Goal: Communication & Community: Answer question/provide support

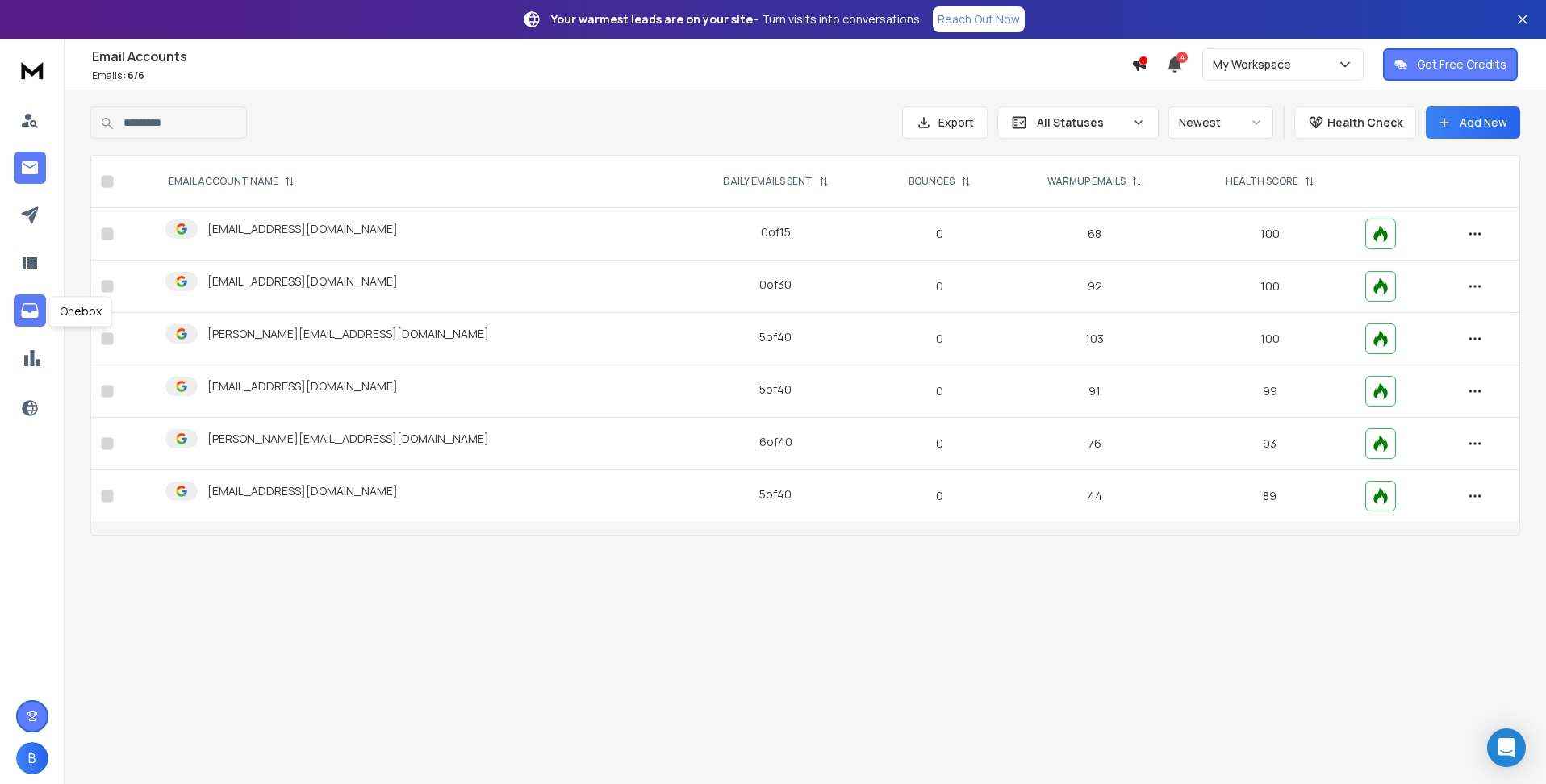
click at [35, 307] on icon at bounding box center [30, 311] width 20 height 20
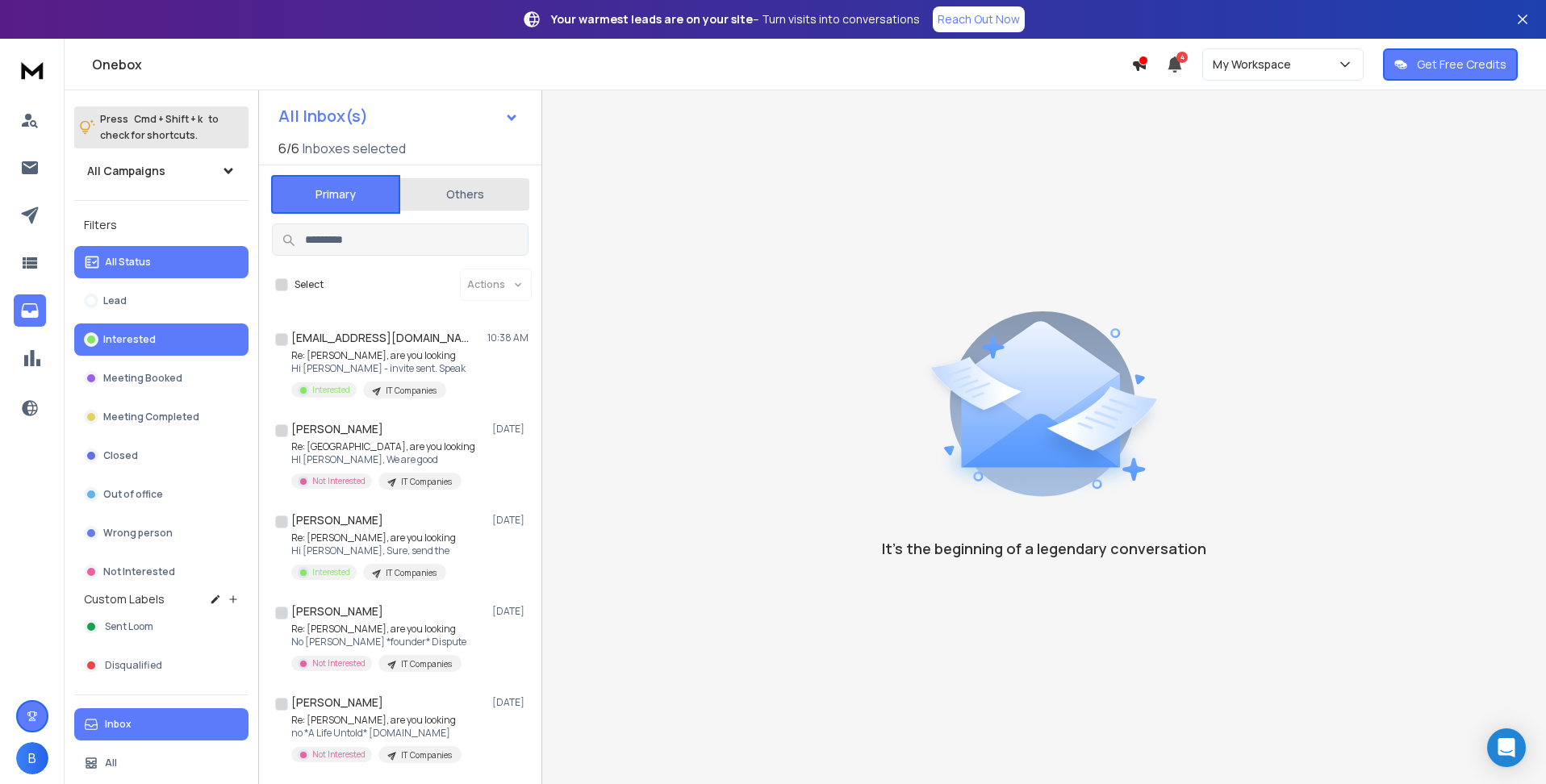
click at [188, 342] on button "Interested" at bounding box center [162, 340] width 174 height 32
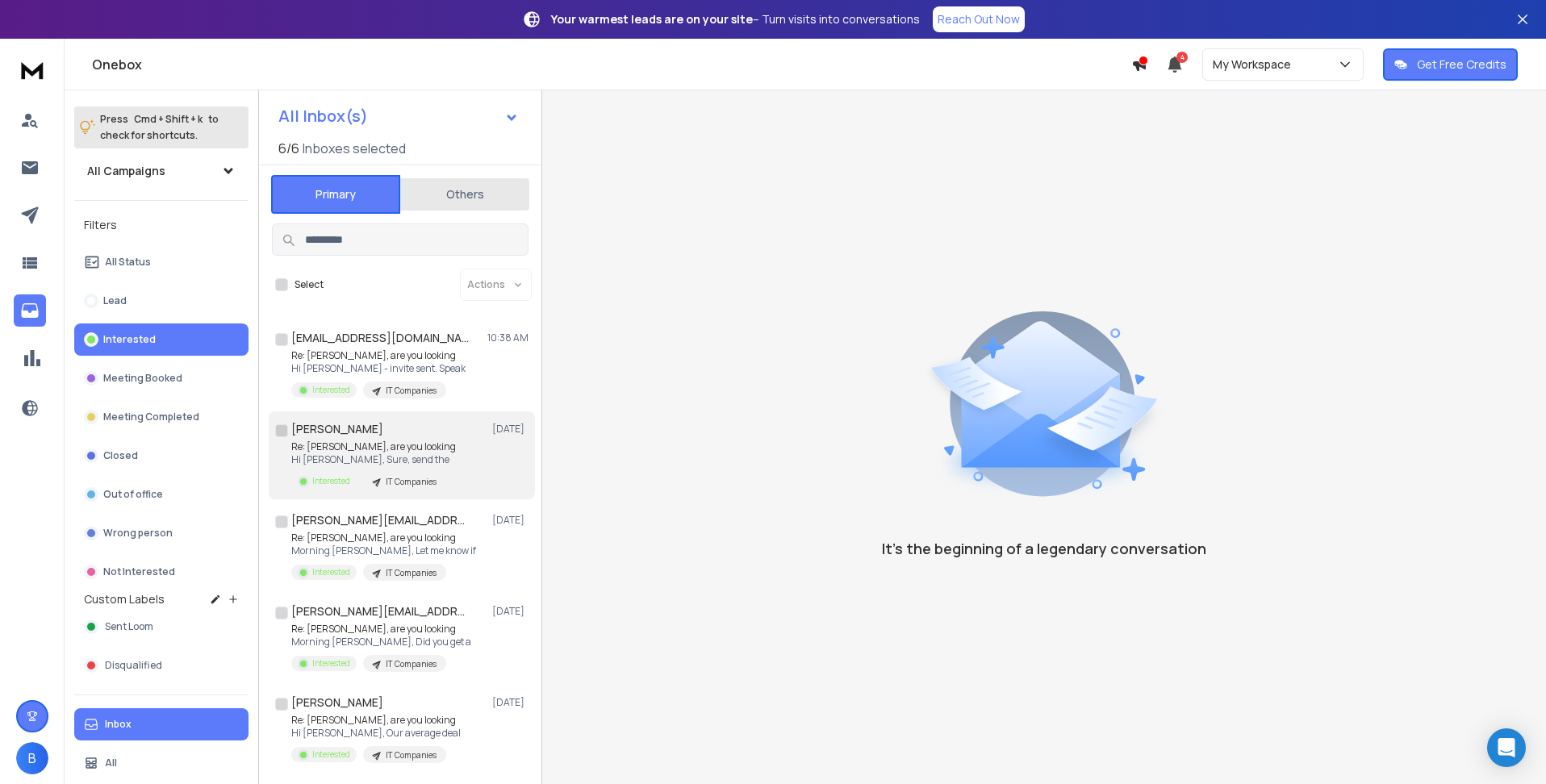
click at [422, 450] on p "Re: [PERSON_NAME], are you looking" at bounding box center [373, 447] width 165 height 13
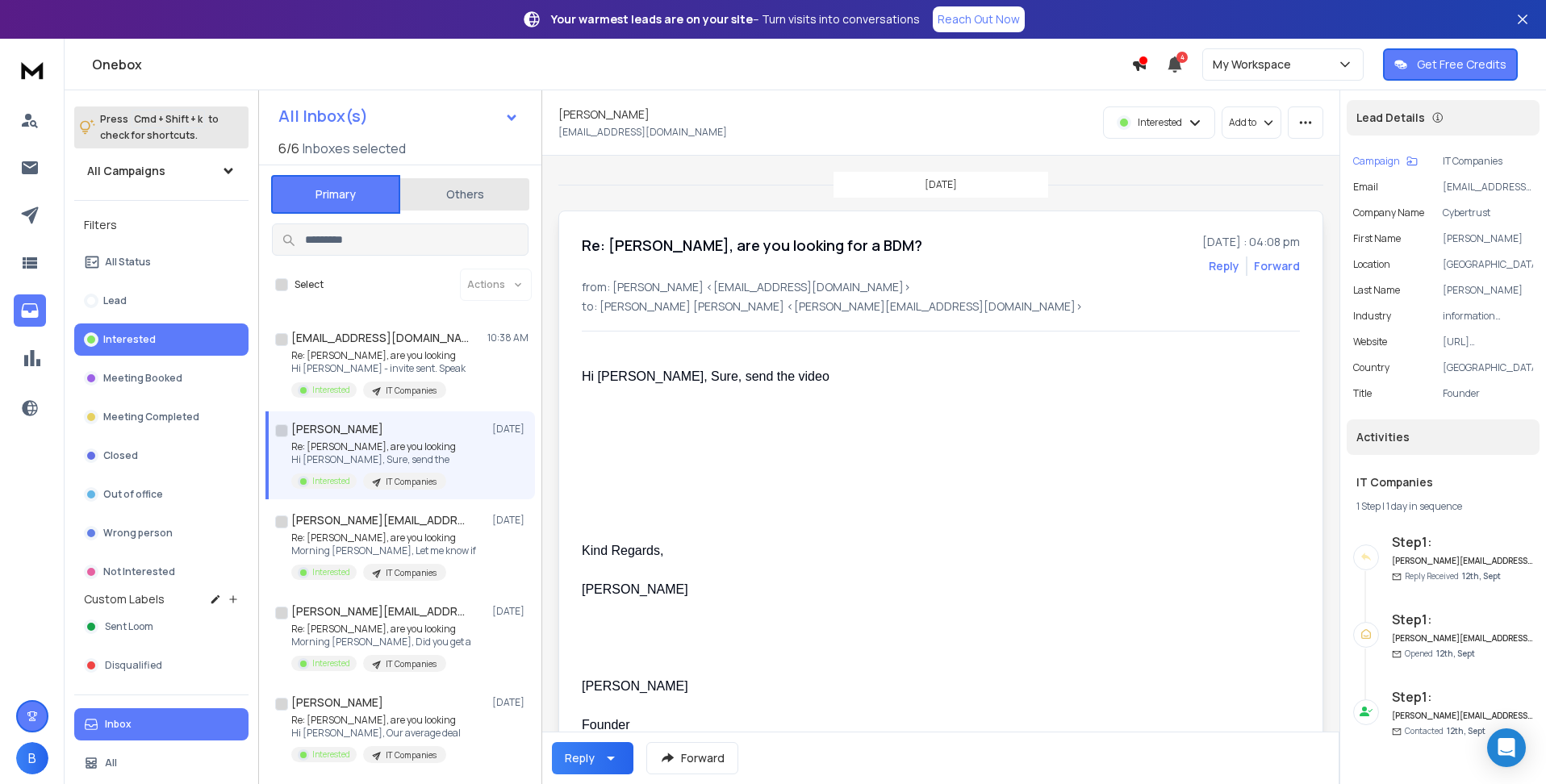
click at [764, 285] on p "from: Paul Barton <cybertrust@cyberta.com.au>" at bounding box center [941, 287] width 718 height 16
copy p "cyberta"
click at [773, 299] on p "to: Ben Greening James <benjamin@corewavesolutions.com.au>" at bounding box center [941, 307] width 718 height 16
drag, startPoint x: 746, startPoint y: 285, endPoint x: 827, endPoint y: 288, distance: 81.1
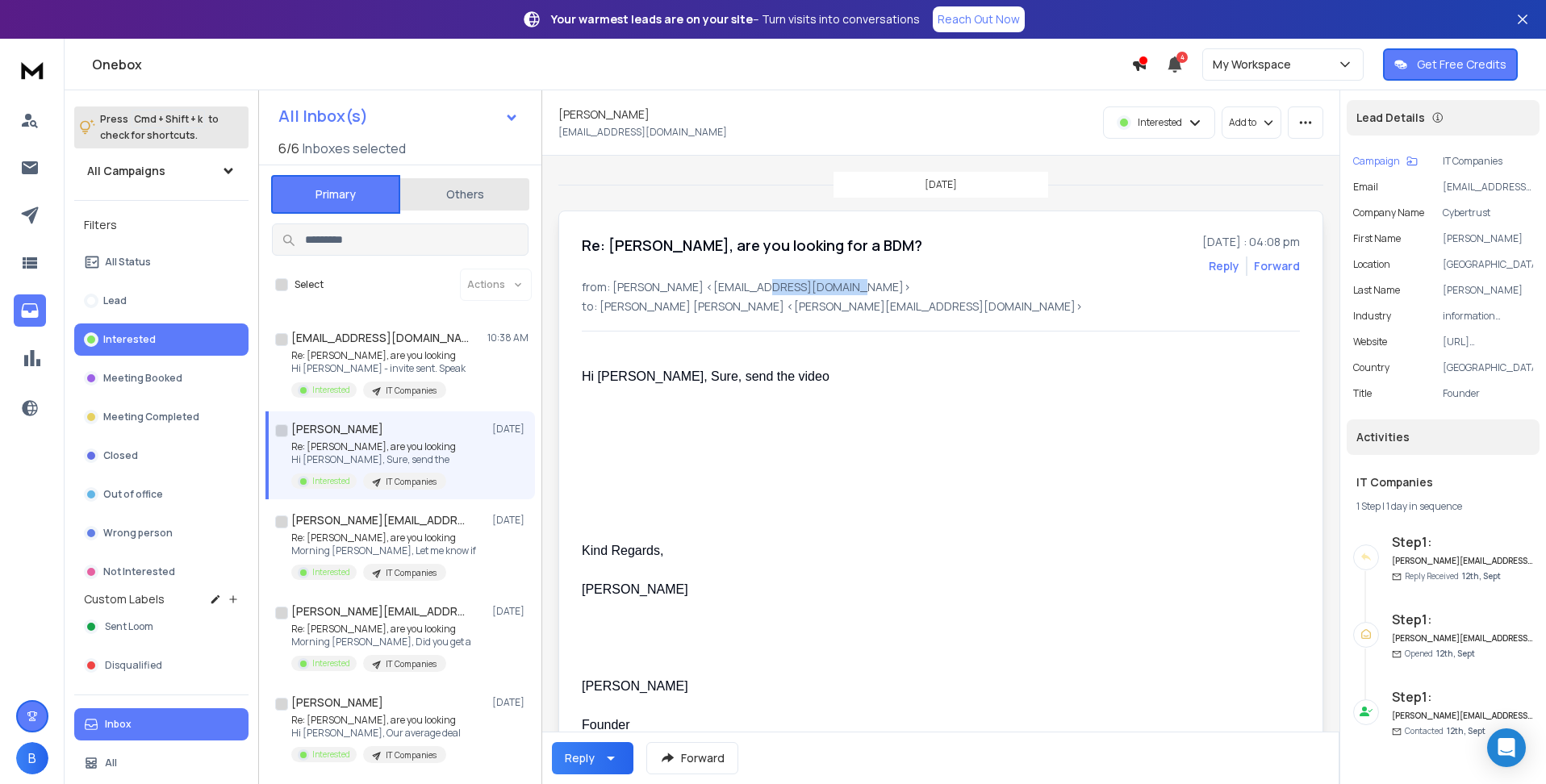
click at [827, 288] on p "from: Paul Barton <cybertrust@cyberta.com.au>" at bounding box center [941, 287] width 718 height 16
copy p "cyberta.com.au"
drag, startPoint x: 612, startPoint y: 284, endPoint x: 673, endPoint y: 286, distance: 61.0
click at [673, 286] on p "from: Paul Barton <cybertrust@cyberta.com.au>" at bounding box center [941, 287] width 718 height 16
copy p "Paul Barton"
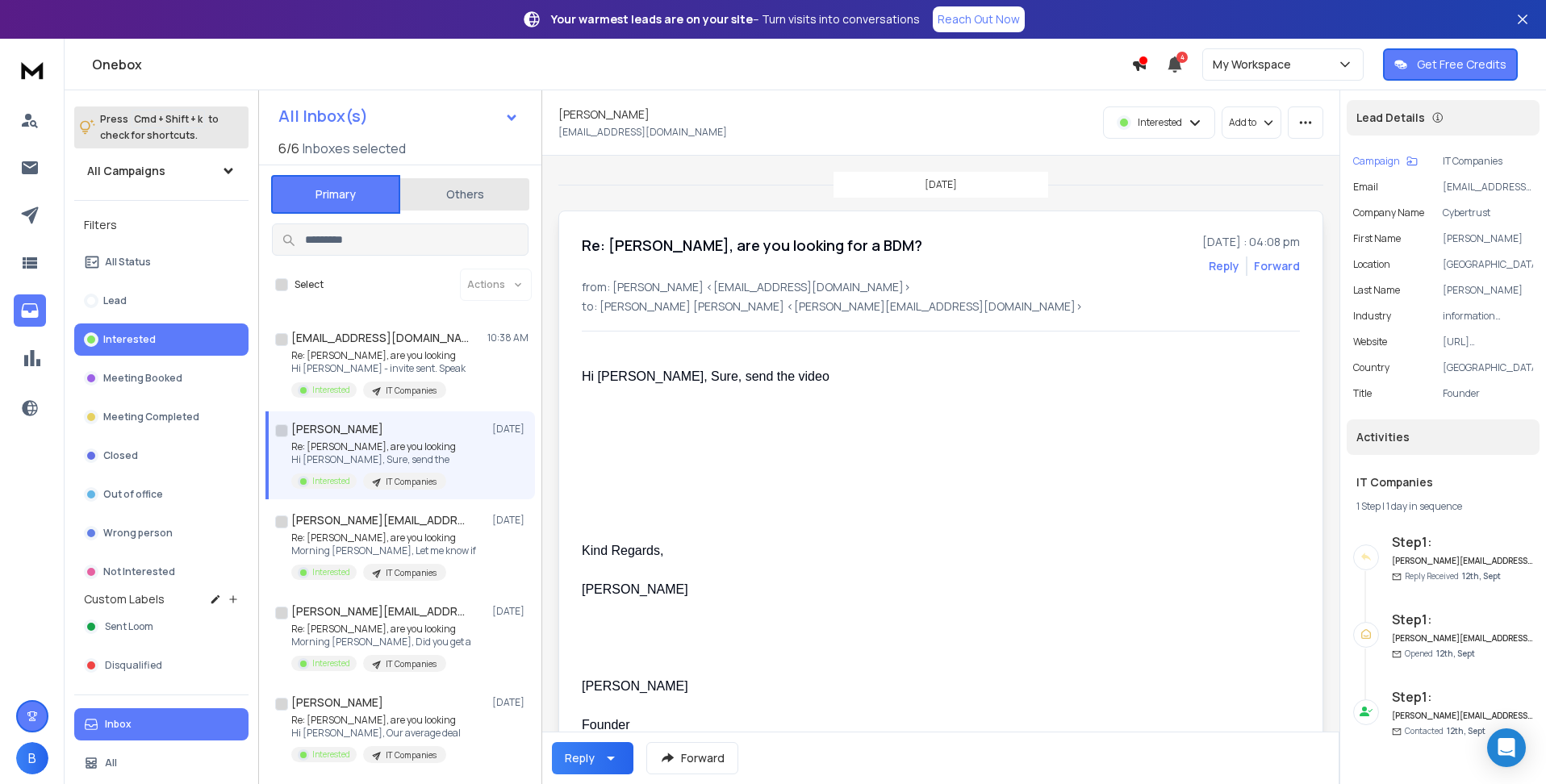
click at [836, 450] on div at bounding box center [818, 454] width 471 height 58
click at [1216, 260] on button "Reply" at bounding box center [1224, 266] width 31 height 16
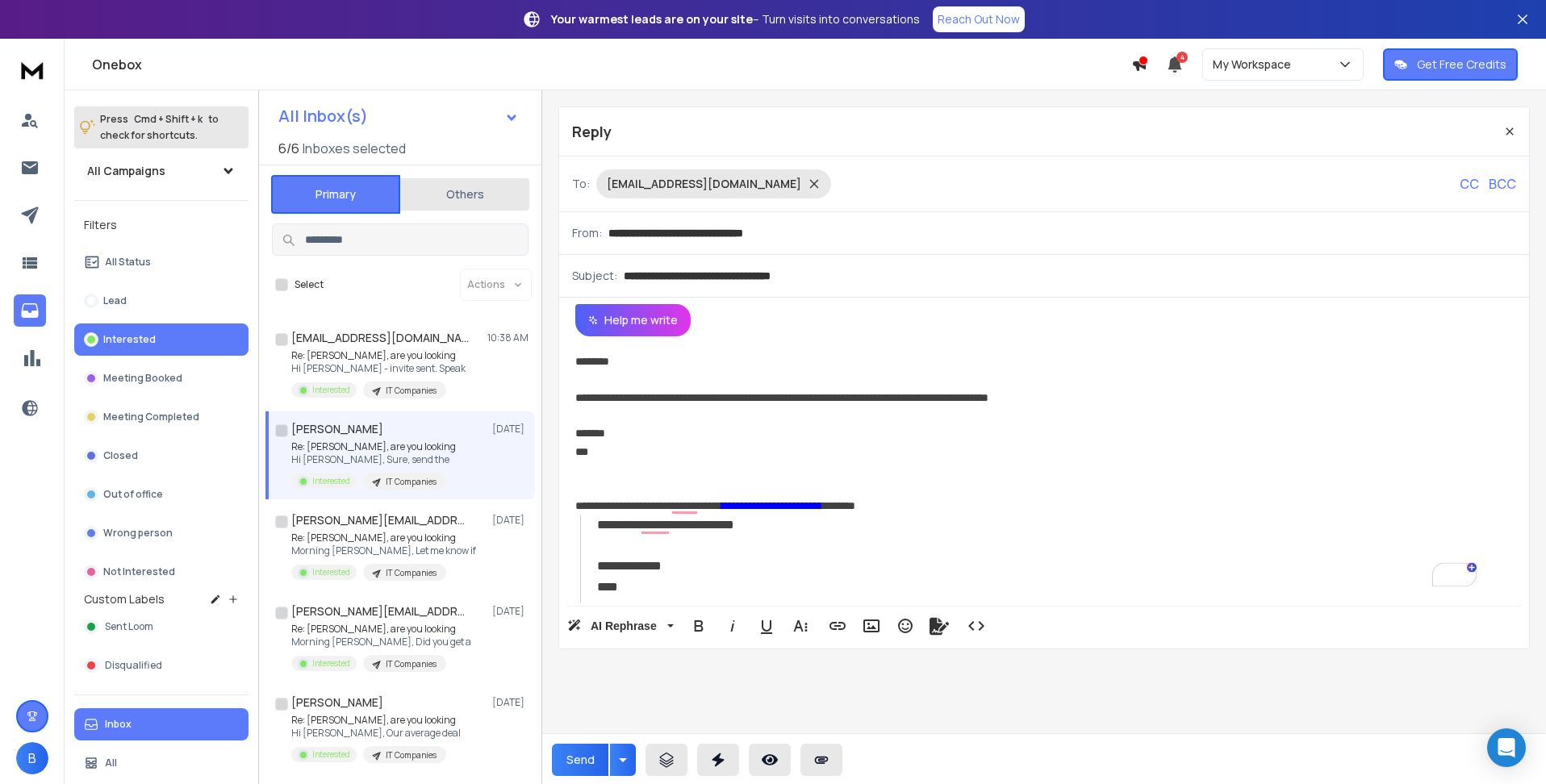
click at [631, 463] on div "To enrich screen reader interactions, please activate Accessibility in Grammarl…" at bounding box center [1044, 469] width 937 height 18
click at [573, 756] on button "Send" at bounding box center [580, 760] width 57 height 32
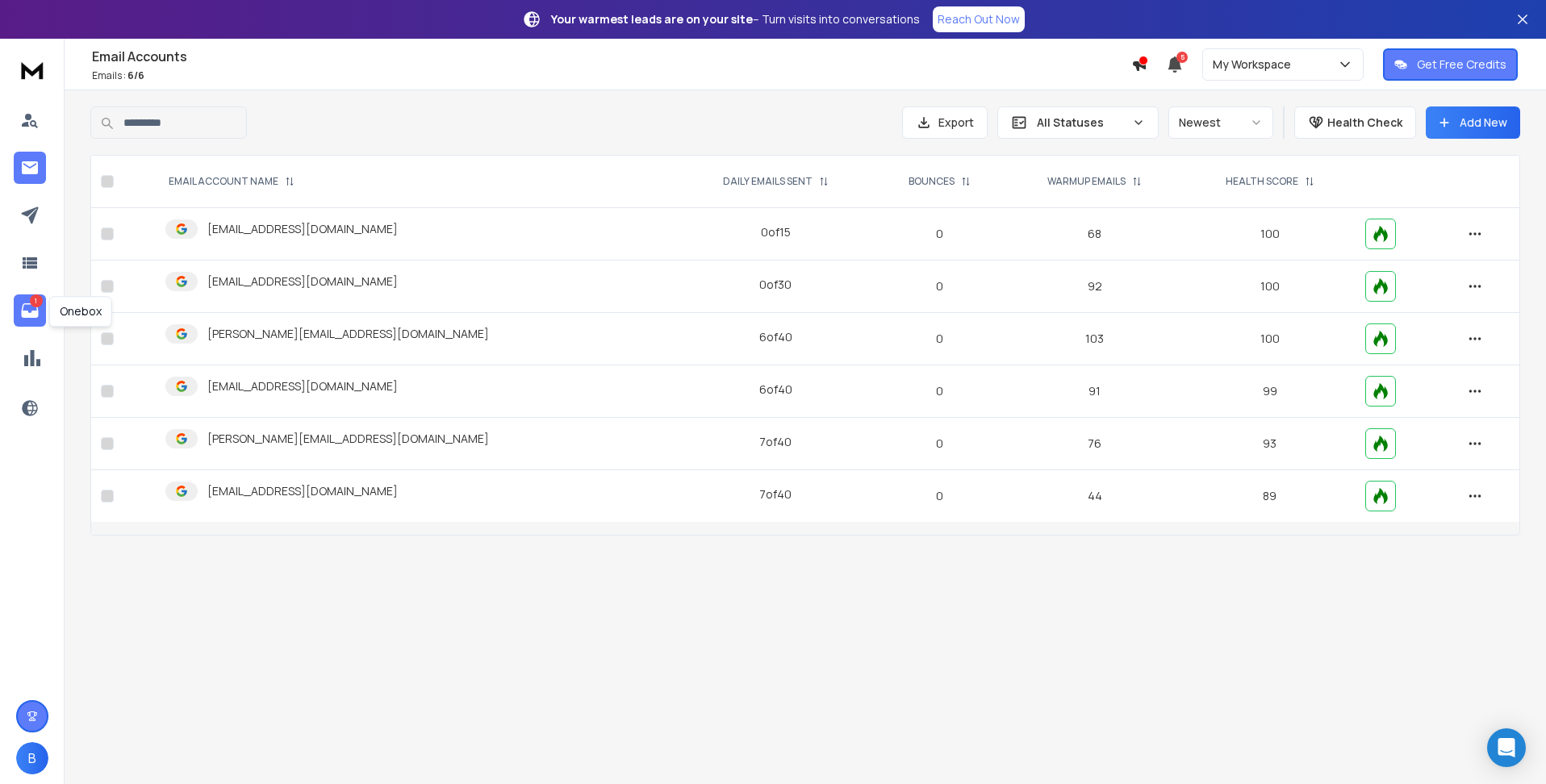
click at [36, 307] on p "1" at bounding box center [36, 300] width 13 height 13
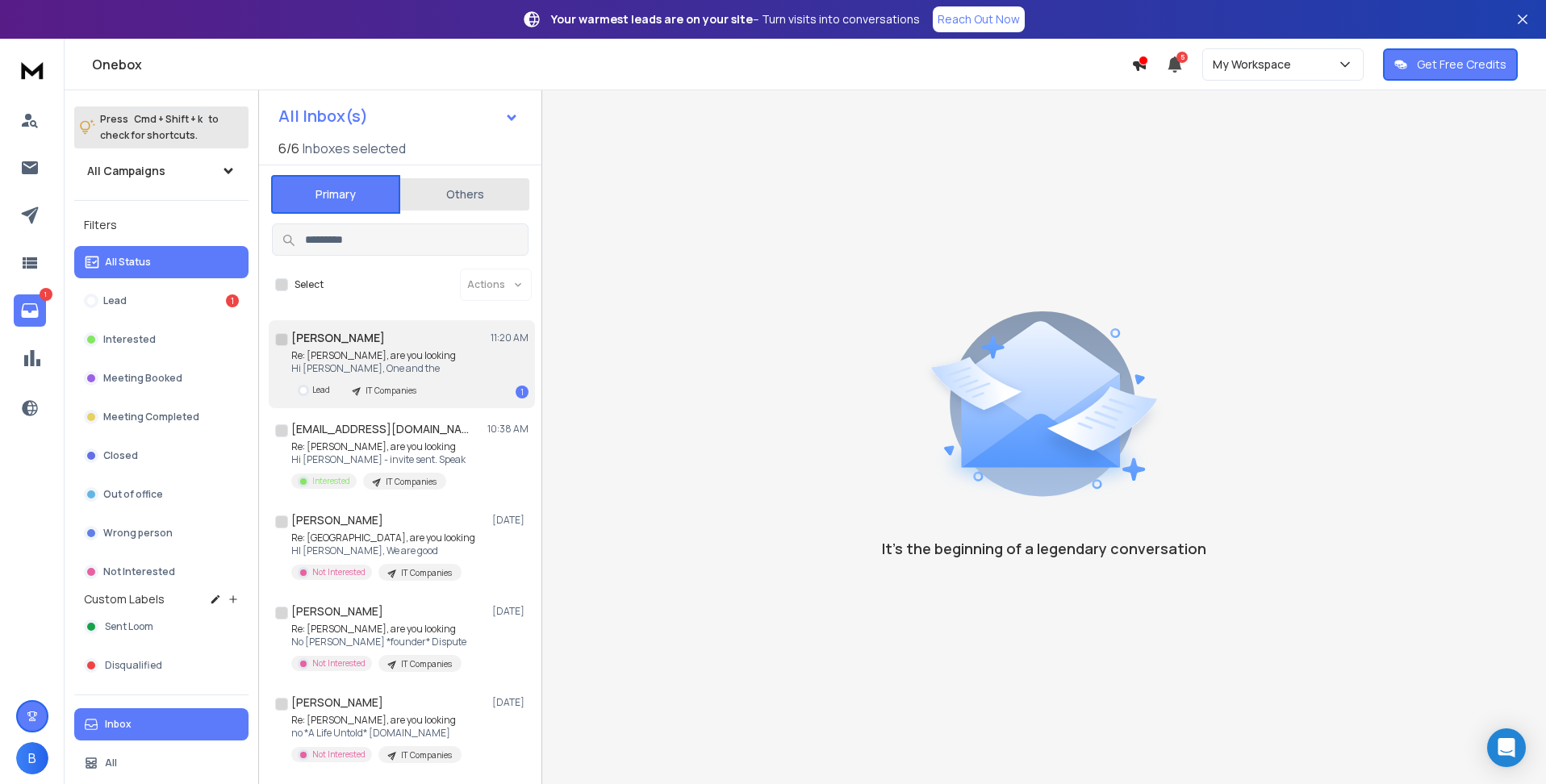
click at [417, 347] on div "Paul Barton 11:20 AM Re: Paul, are you looking Hi Ben, One and the Lead IT Comp…" at bounding box center [410, 364] width 237 height 68
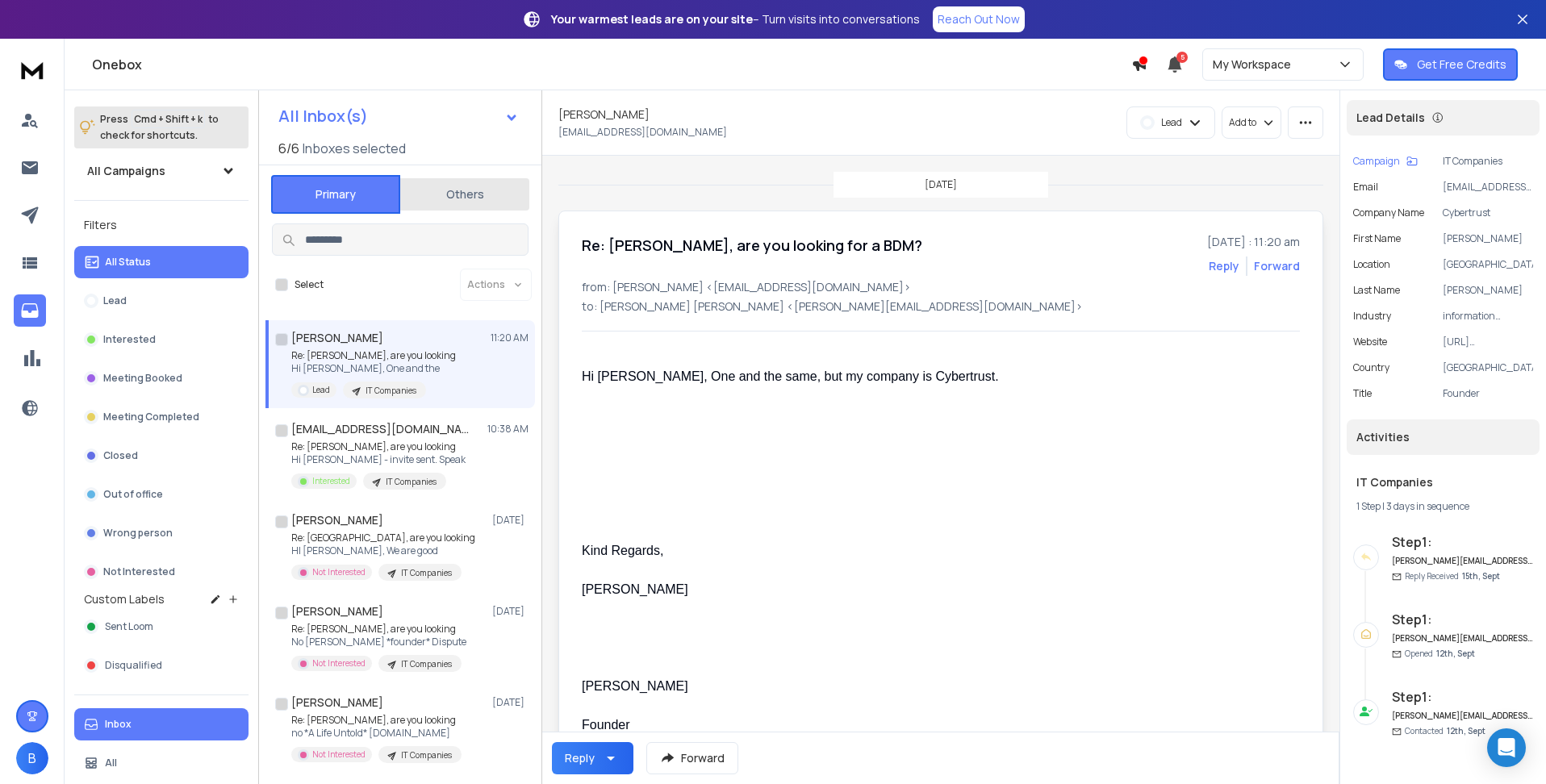
click at [896, 387] on div "Hi Ben, One and the same, but my company is Cybertrust." at bounding box center [818, 377] width 471 height 20
copy div "Cybertrust"
